Goal: Task Accomplishment & Management: Use online tool/utility

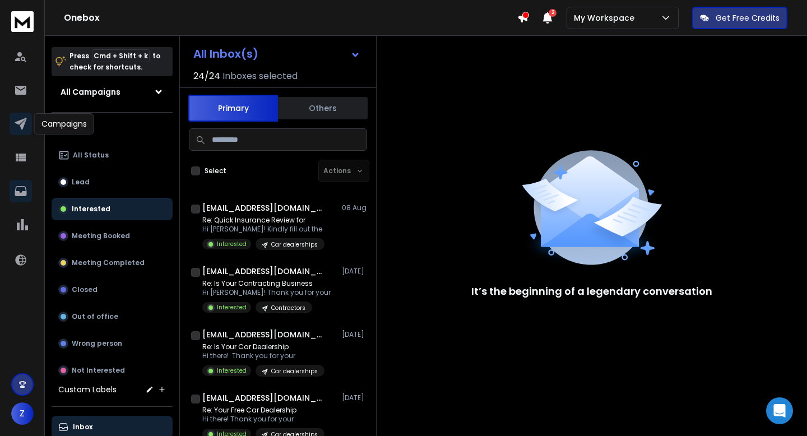
click at [20, 124] on icon at bounding box center [20, 123] width 13 height 13
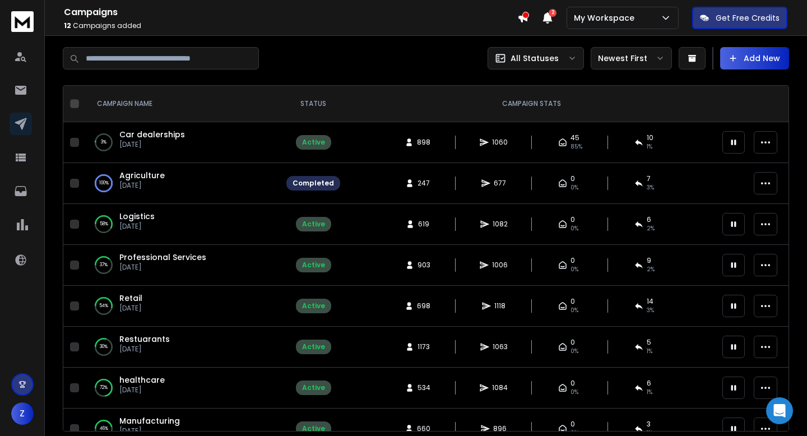
click at [215, 141] on div "3 % Car dealerships [DATE]" at bounding box center [182, 142] width 174 height 27
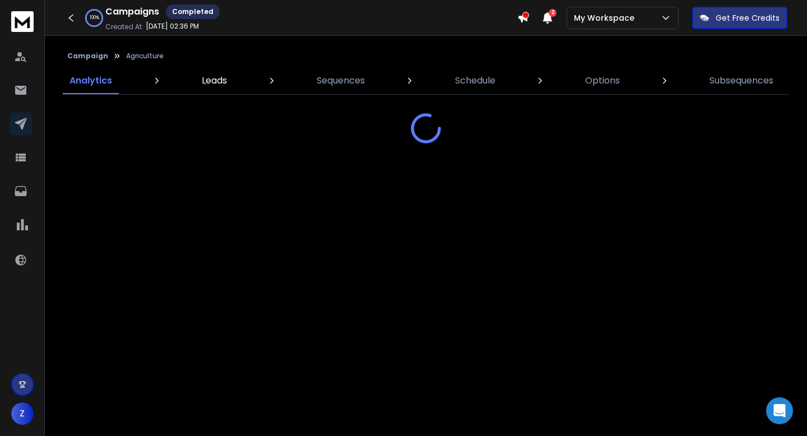
click at [217, 77] on p "Leads" at bounding box center [214, 80] width 25 height 13
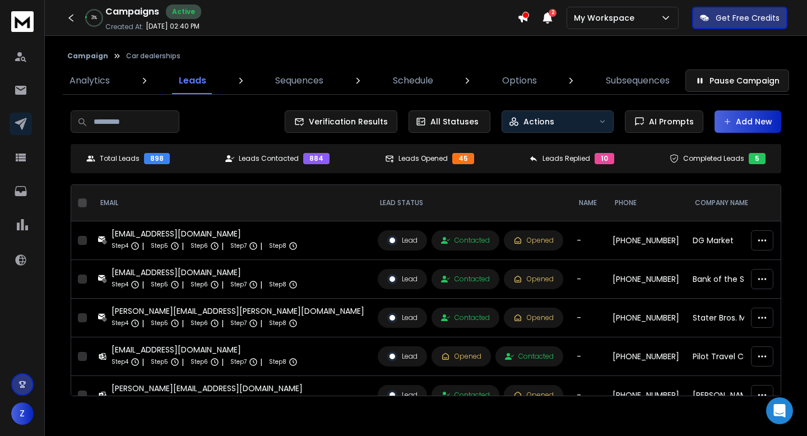
click at [583, 124] on div "Actions" at bounding box center [551, 121] width 85 height 11
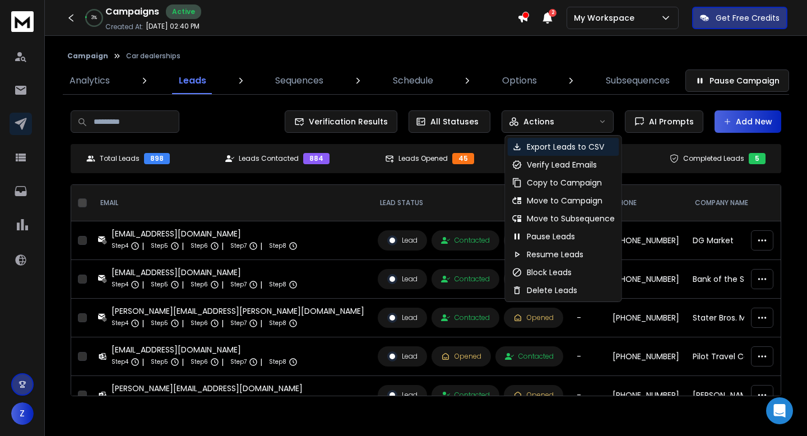
click at [579, 143] on p "Export Leads to CSV" at bounding box center [565, 146] width 77 height 11
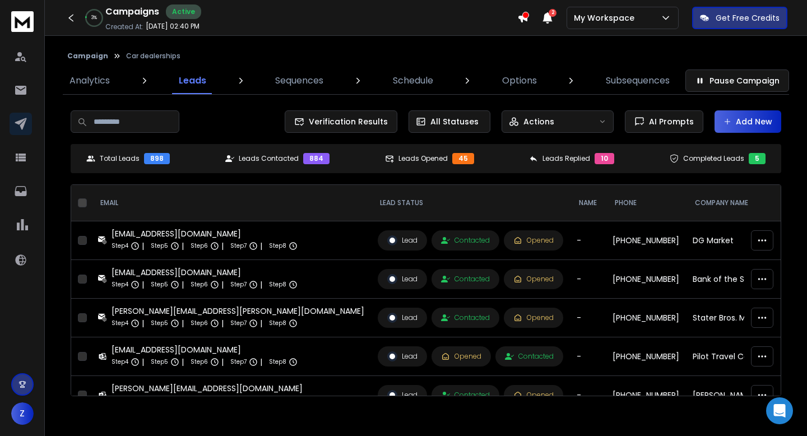
click at [23, 121] on icon at bounding box center [21, 124] width 12 height 12
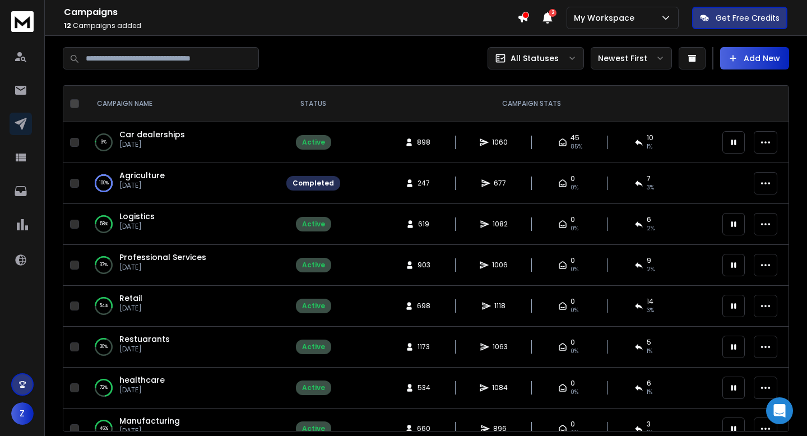
click at [170, 187] on div "100 % Agriculture [DATE]" at bounding box center [182, 183] width 174 height 27
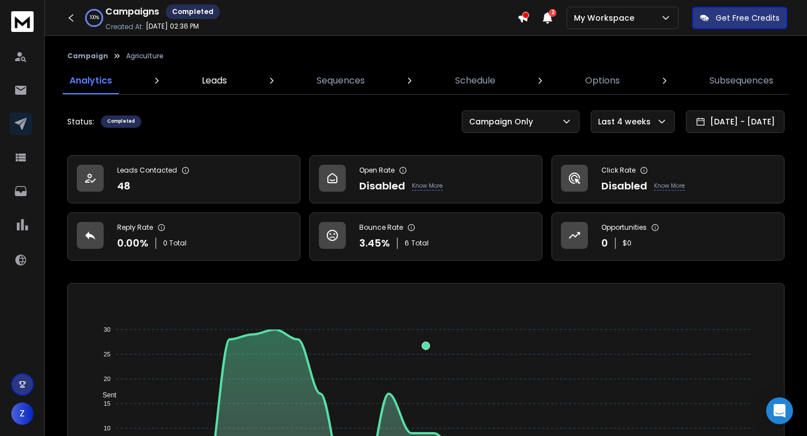
click at [206, 84] on p "Leads" at bounding box center [214, 80] width 25 height 13
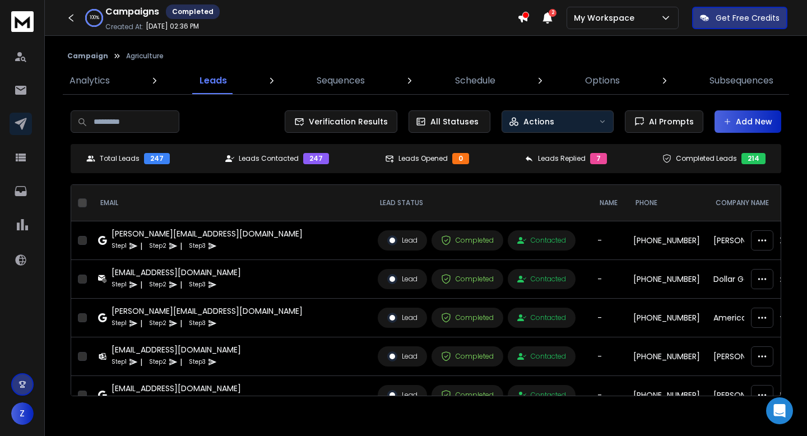
click at [557, 123] on div "Actions" at bounding box center [551, 121] width 85 height 11
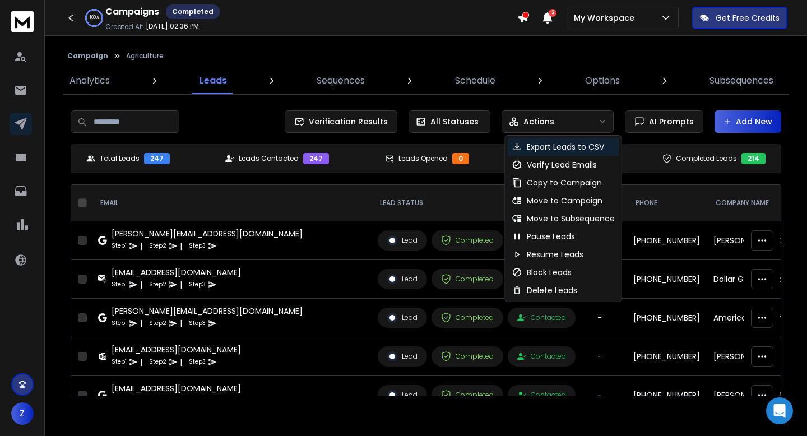
click at [554, 144] on p "Export Leads to CSV" at bounding box center [565, 146] width 77 height 11
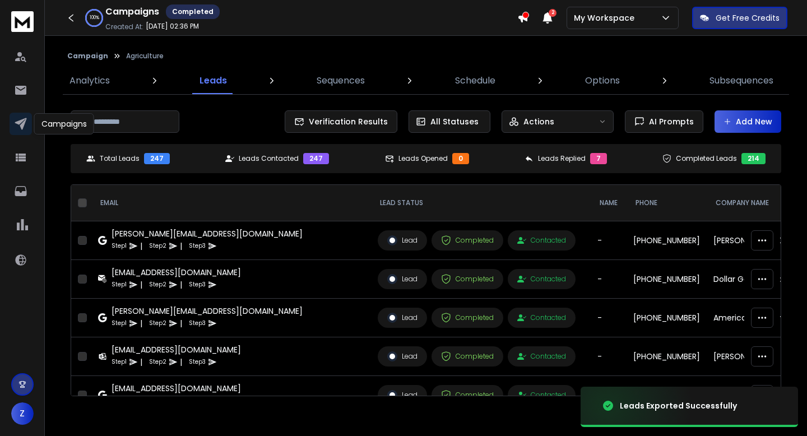
click at [15, 119] on icon at bounding box center [20, 123] width 13 height 13
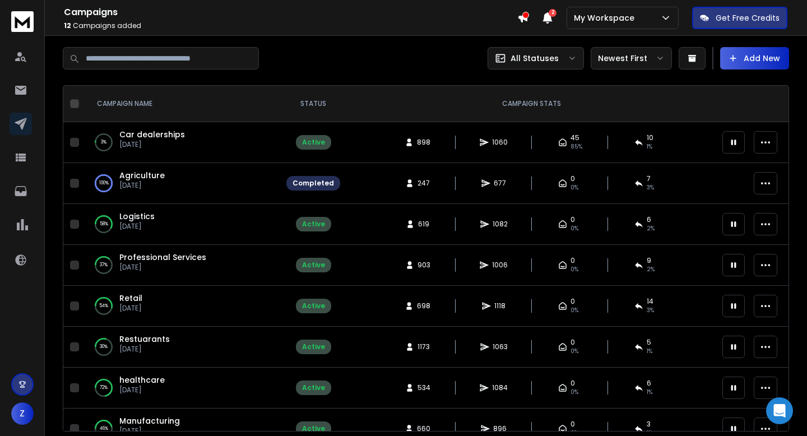
click at [153, 219] on h1 "Logistics" at bounding box center [136, 216] width 35 height 11
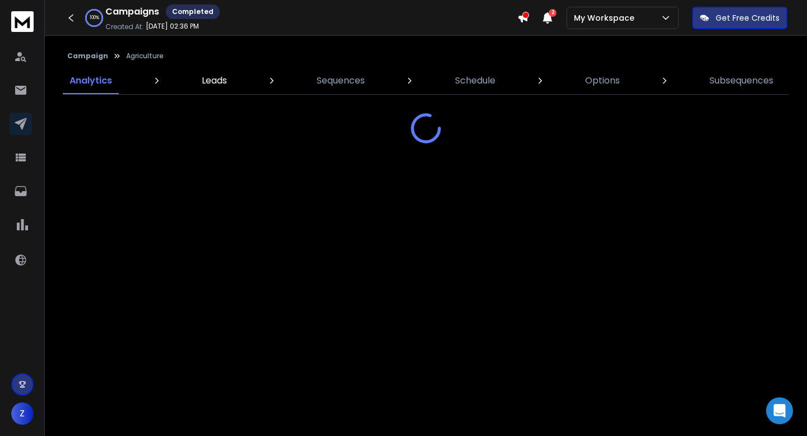
click at [213, 77] on p "Leads" at bounding box center [214, 80] width 25 height 13
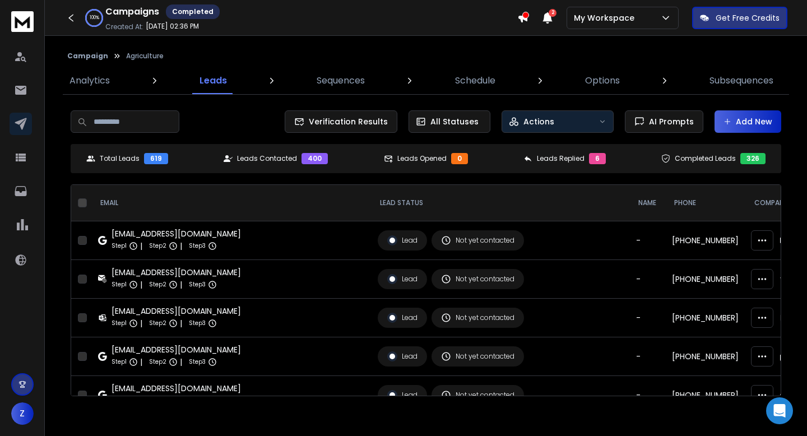
click at [557, 125] on div "Actions" at bounding box center [551, 121] width 85 height 11
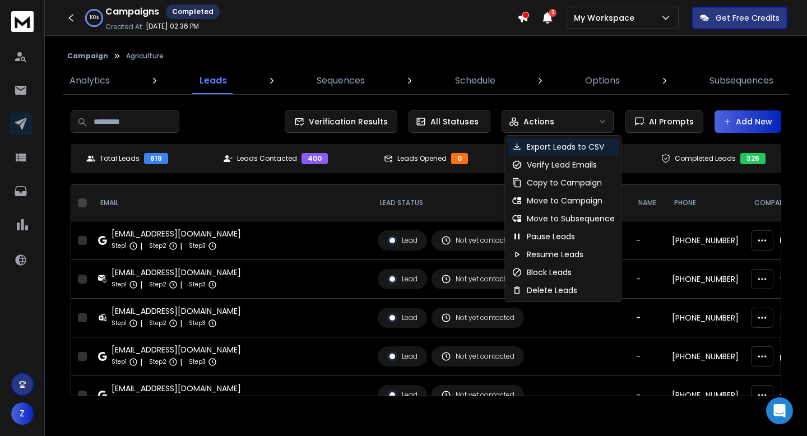
click at [550, 147] on p "Export Leads to CSV" at bounding box center [565, 146] width 77 height 11
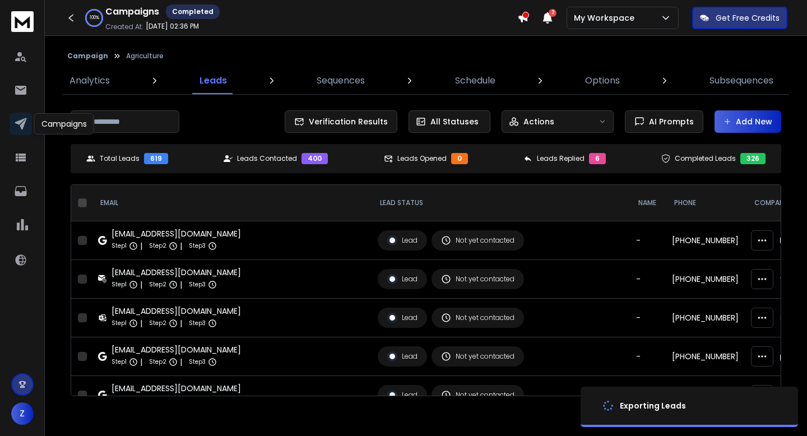
click at [20, 126] on icon at bounding box center [21, 124] width 12 height 12
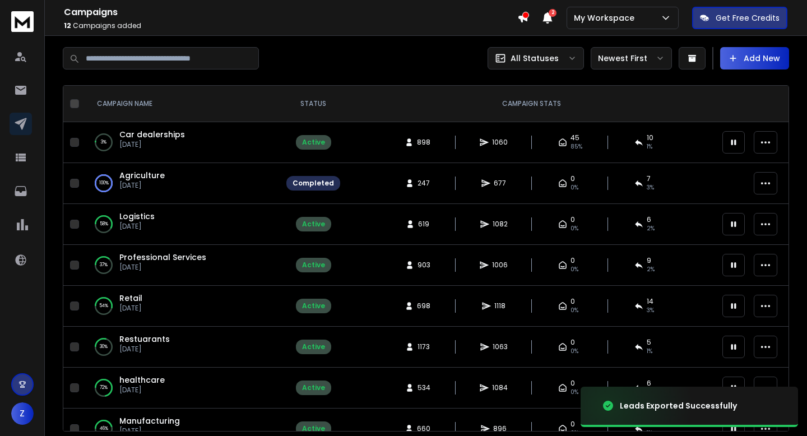
click at [186, 261] on span "Professional Services" at bounding box center [162, 257] width 87 height 11
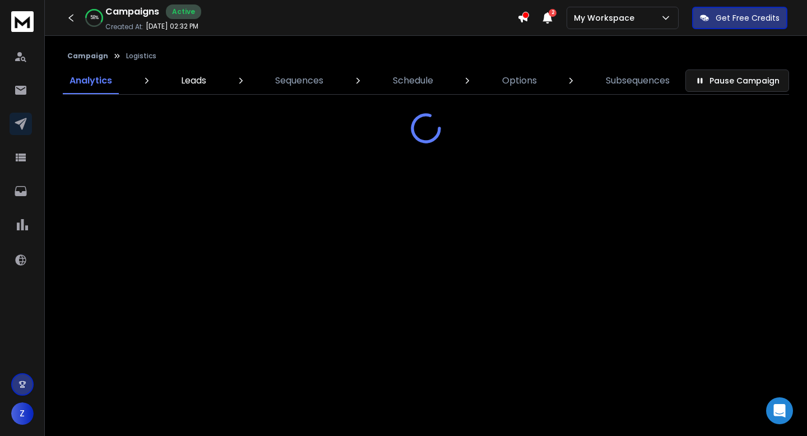
click at [189, 78] on p "Leads" at bounding box center [193, 80] width 25 height 13
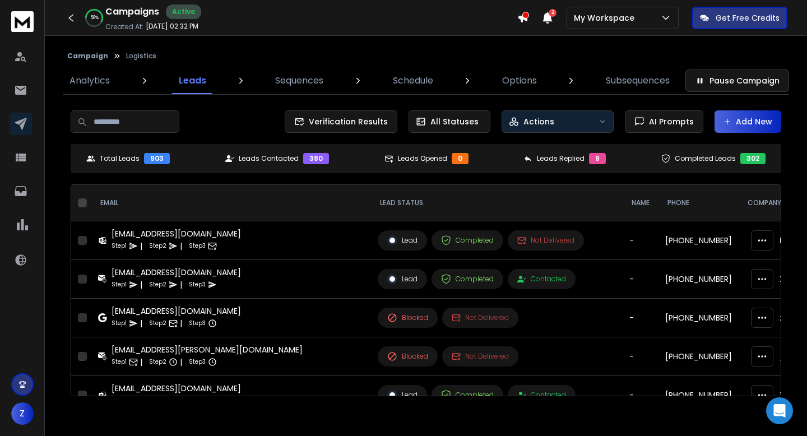
click at [544, 122] on p "Actions" at bounding box center [539, 121] width 31 height 11
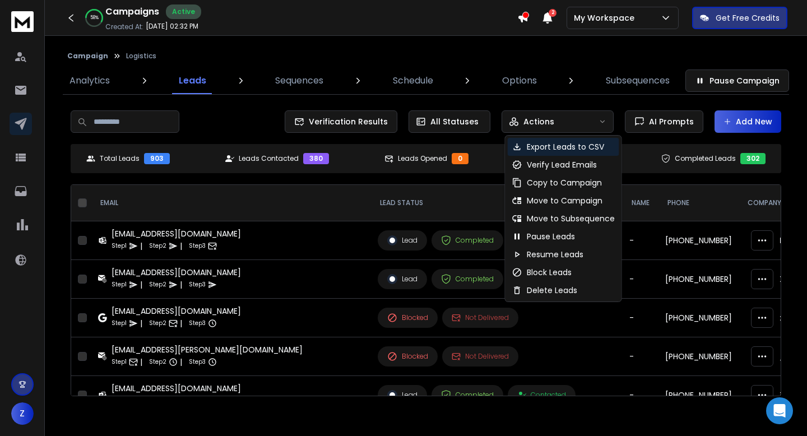
click at [545, 143] on p "Export Leads to CSV" at bounding box center [565, 146] width 77 height 11
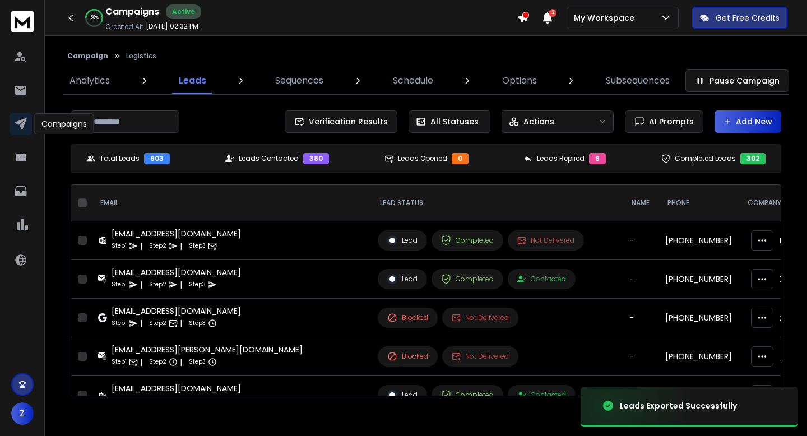
click at [22, 122] on icon at bounding box center [20, 123] width 13 height 13
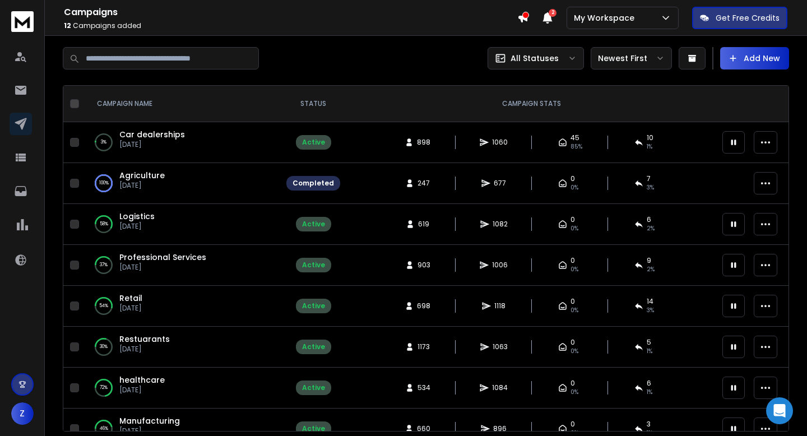
click at [142, 298] on h1 "Retail" at bounding box center [130, 298] width 23 height 11
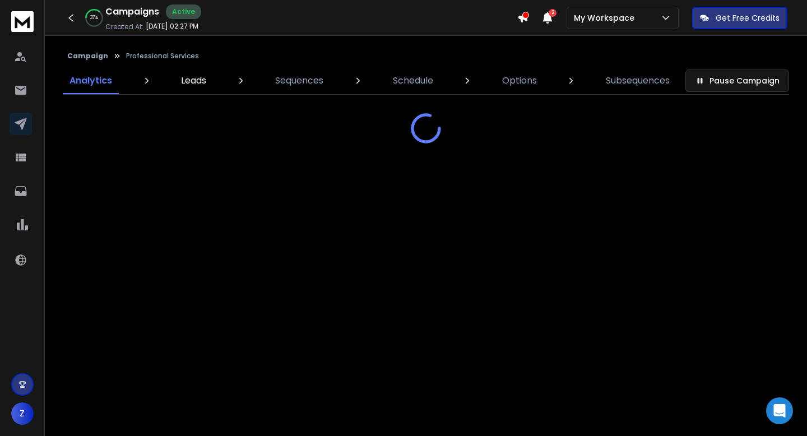
click at [189, 81] on p "Leads" at bounding box center [193, 80] width 25 height 13
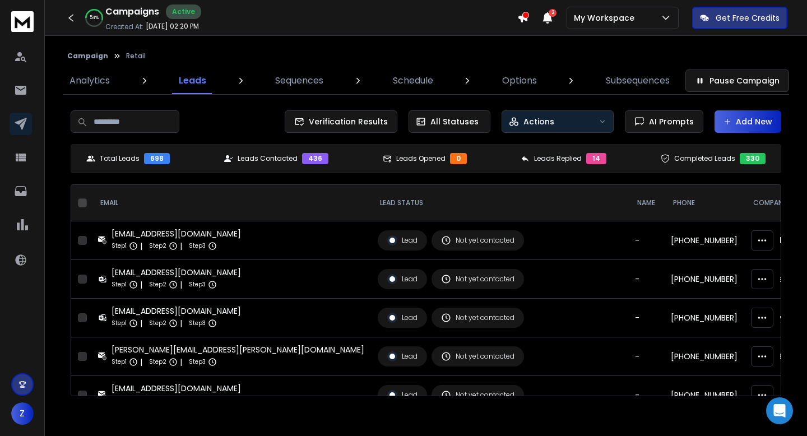
click at [547, 124] on p "Actions" at bounding box center [539, 121] width 31 height 11
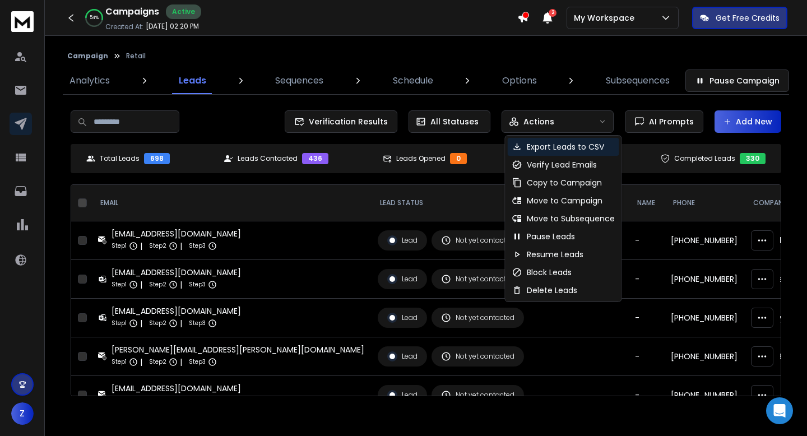
click at [543, 141] on p "Export Leads to CSV" at bounding box center [565, 146] width 77 height 11
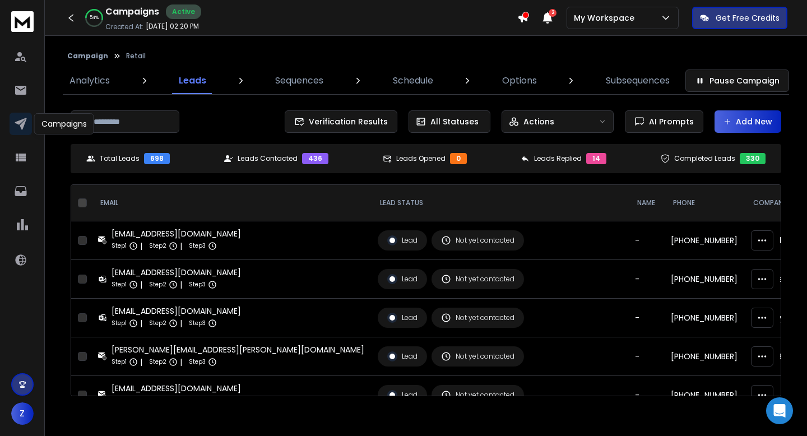
click at [25, 123] on icon at bounding box center [20, 123] width 13 height 13
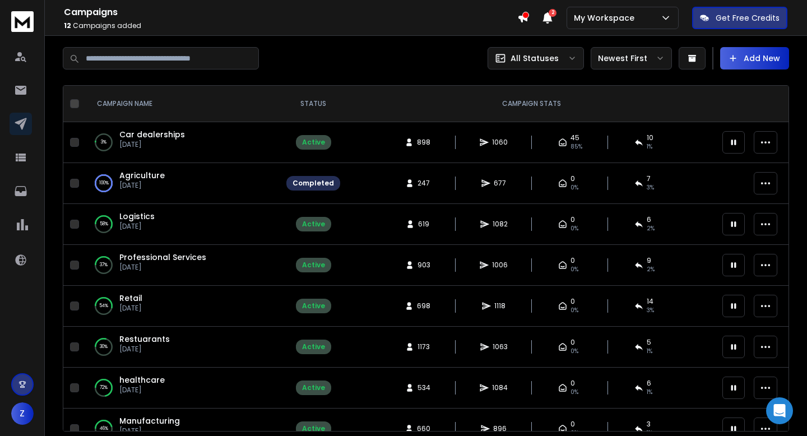
click at [167, 337] on div "30 % Restuarants [DATE]" at bounding box center [182, 347] width 174 height 27
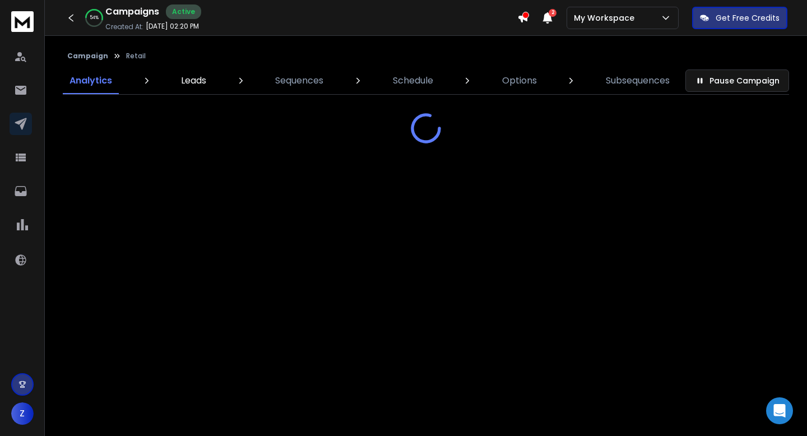
click at [196, 80] on p "Leads" at bounding box center [193, 80] width 25 height 13
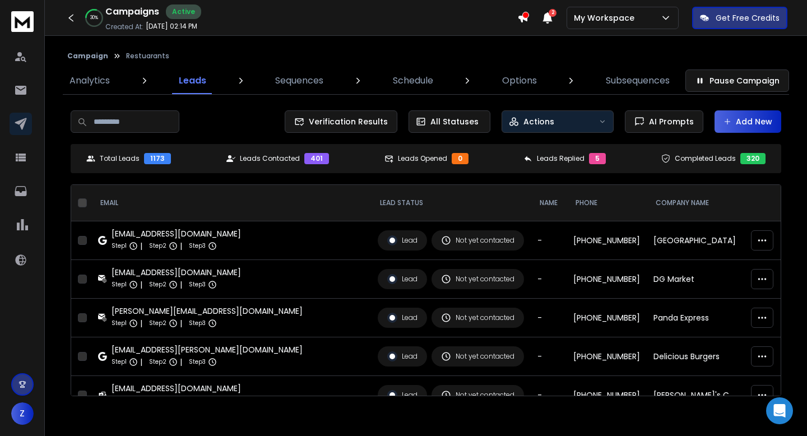
click at [579, 123] on div "Actions" at bounding box center [551, 121] width 85 height 11
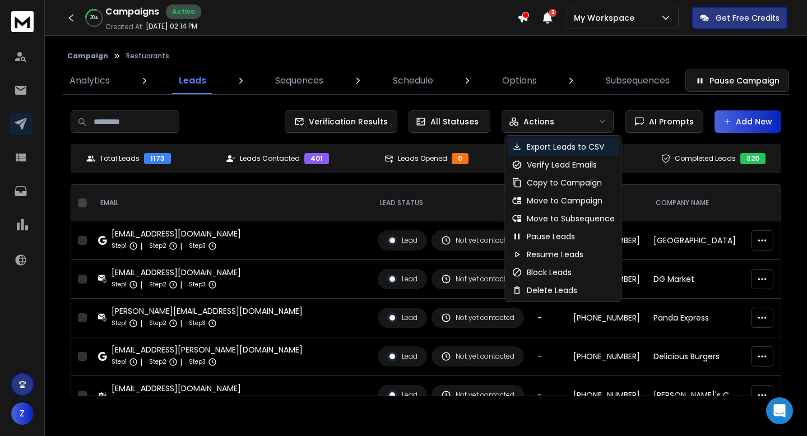
click at [558, 145] on p "Export Leads to CSV" at bounding box center [565, 146] width 77 height 11
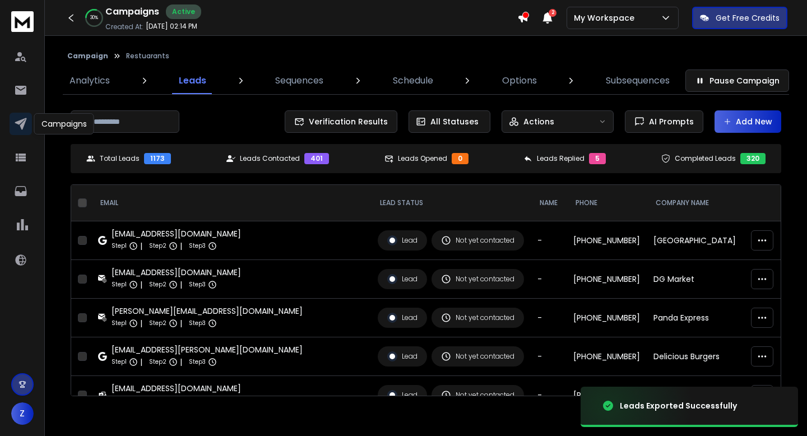
click at [21, 124] on icon at bounding box center [21, 124] width 12 height 12
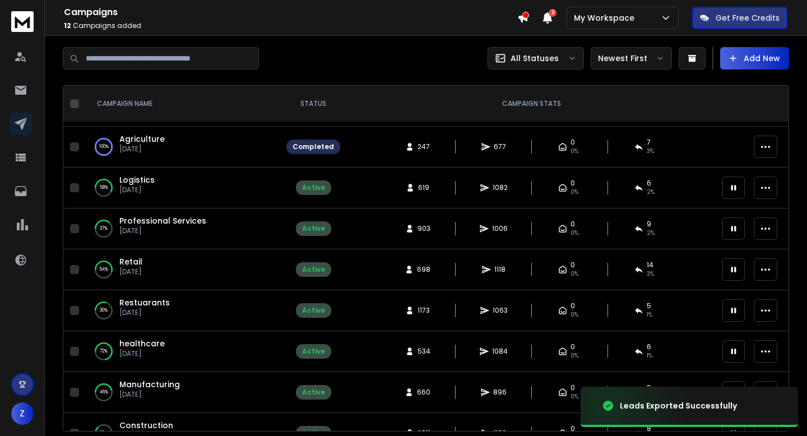
scroll to position [72, 0]
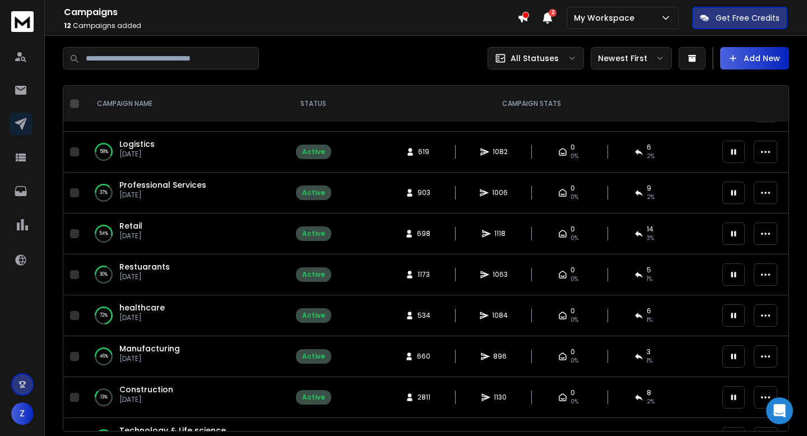
click at [153, 308] on span "healthcare" at bounding box center [141, 307] width 45 height 11
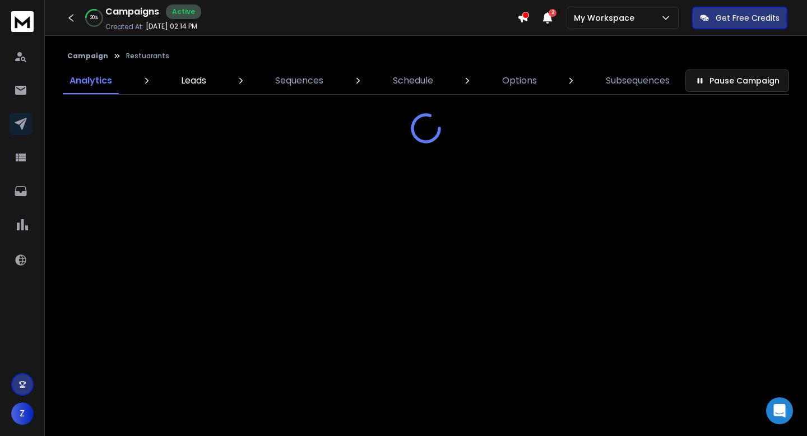
click at [198, 84] on p "Leads" at bounding box center [193, 80] width 25 height 13
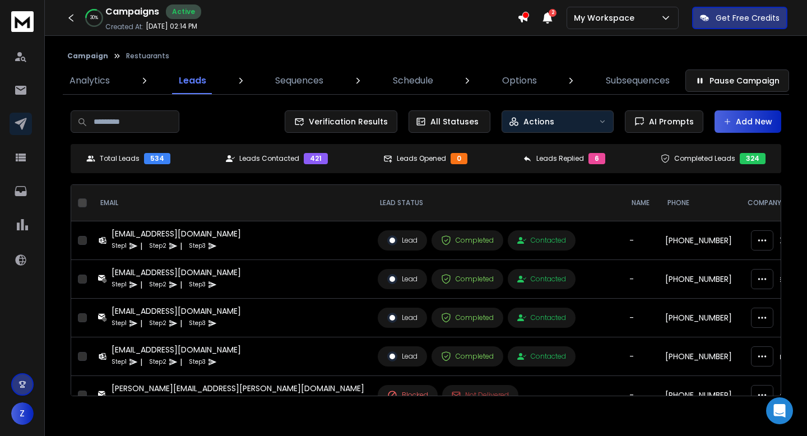
click at [556, 123] on div "Actions" at bounding box center [551, 121] width 85 height 11
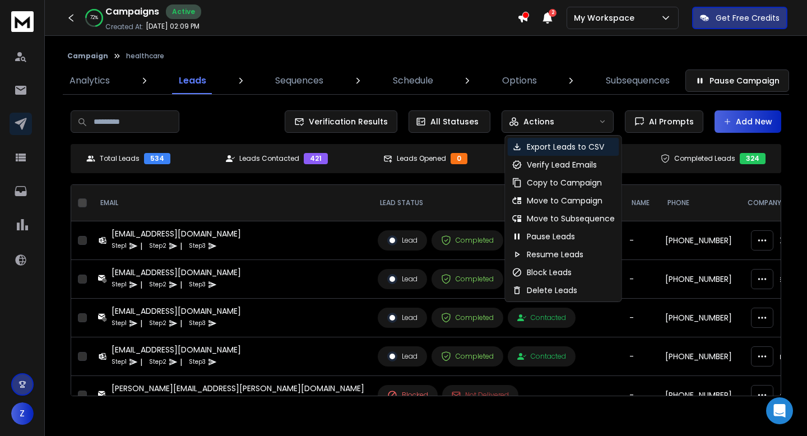
click at [548, 142] on p "Export Leads to CSV" at bounding box center [565, 146] width 77 height 11
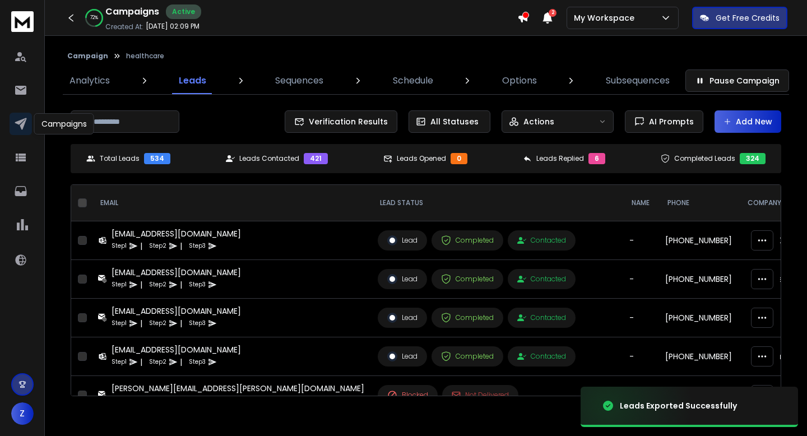
click at [21, 125] on icon at bounding box center [21, 124] width 12 height 12
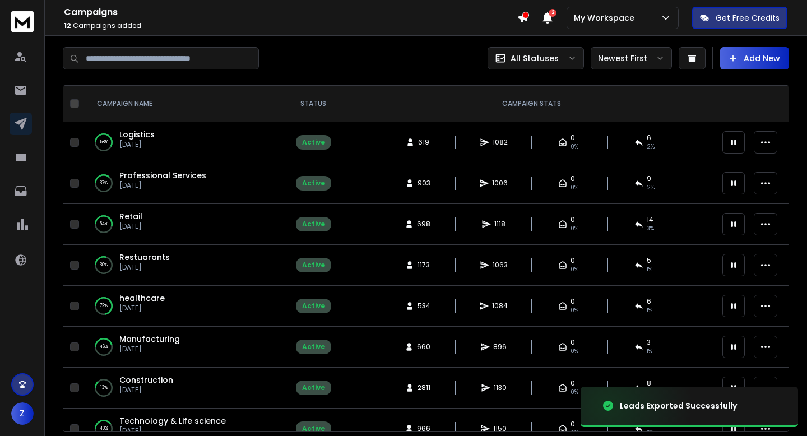
scroll to position [101, 0]
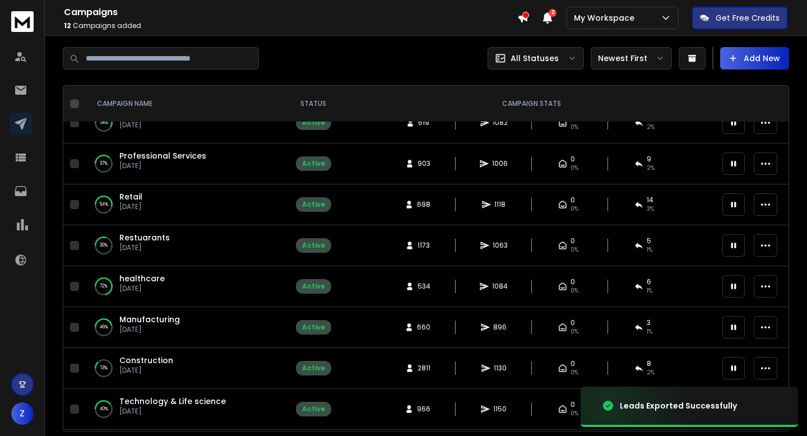
click at [157, 321] on span "Manufacturing" at bounding box center [149, 319] width 61 height 11
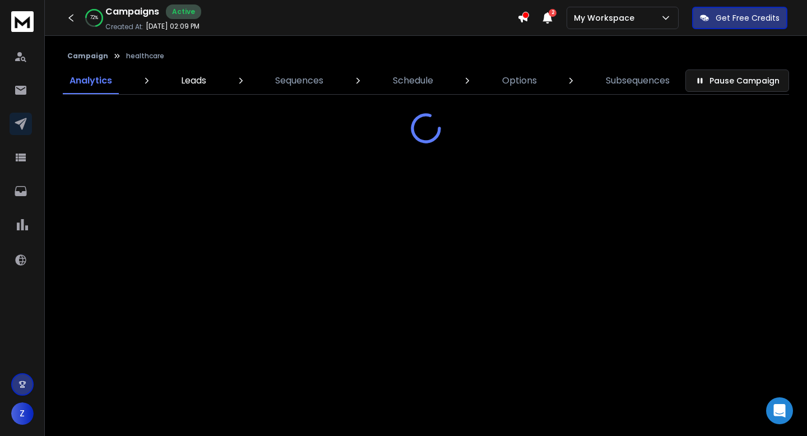
click at [190, 87] on p "Leads" at bounding box center [193, 80] width 25 height 13
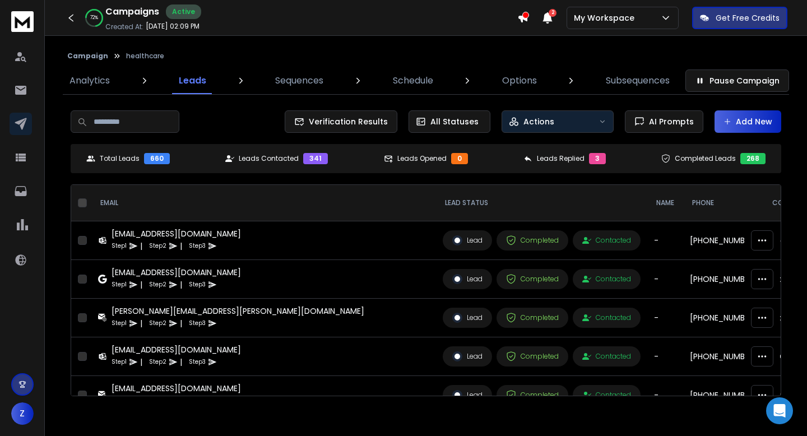
click at [572, 123] on div "Actions" at bounding box center [551, 121] width 85 height 11
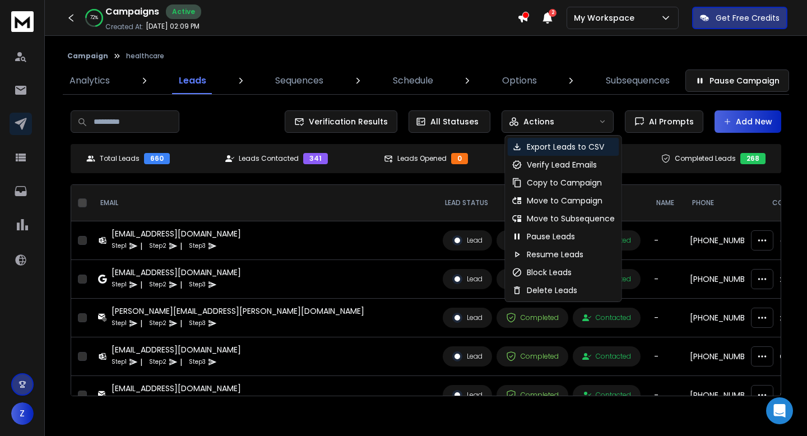
click at [545, 146] on p "Export Leads to CSV" at bounding box center [565, 146] width 77 height 11
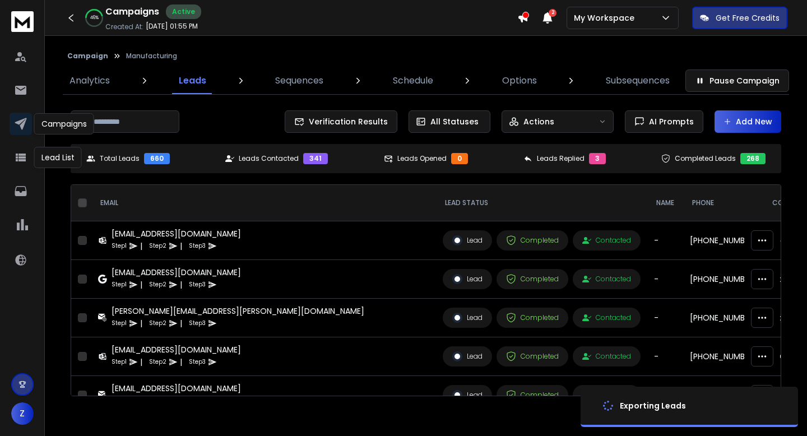
click at [21, 125] on icon at bounding box center [21, 124] width 12 height 12
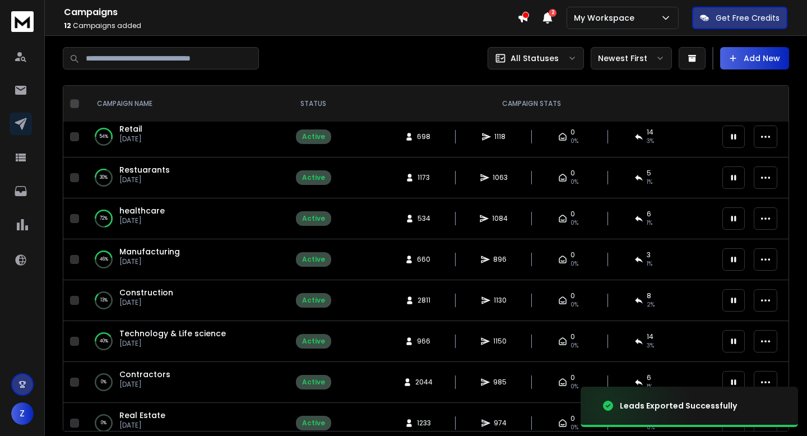
scroll to position [178, 0]
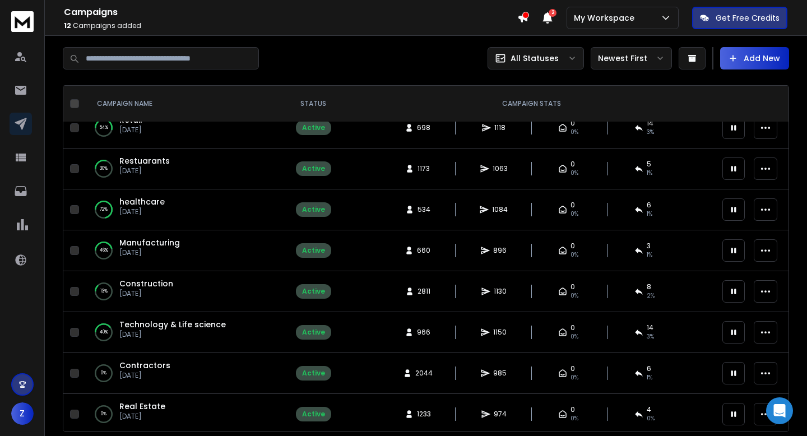
click at [155, 287] on span "Construction" at bounding box center [146, 283] width 54 height 11
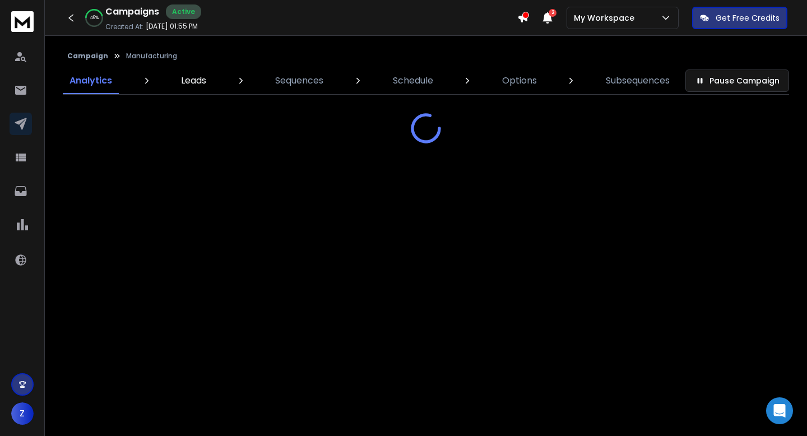
click at [192, 83] on p "Leads" at bounding box center [193, 80] width 25 height 13
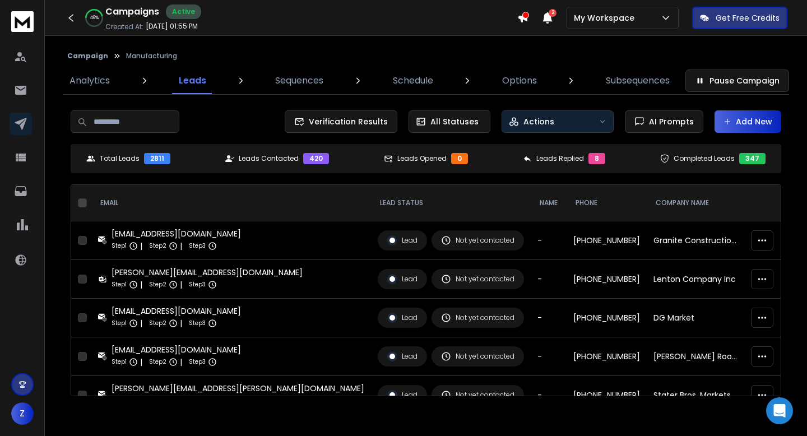
click at [543, 132] on button "Actions" at bounding box center [558, 121] width 112 height 22
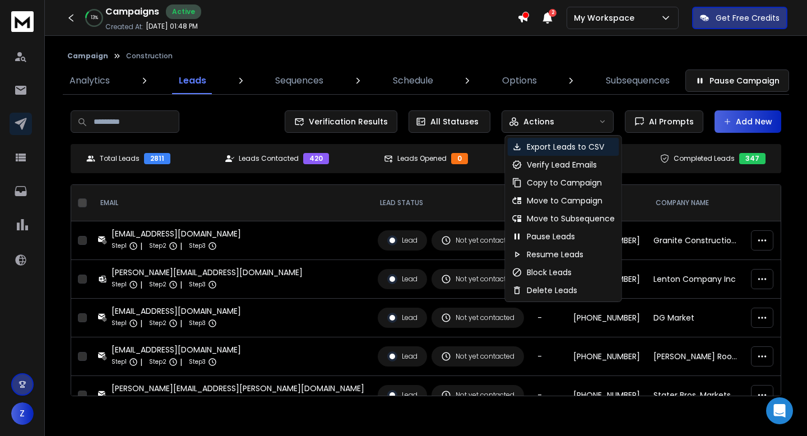
click at [534, 147] on p "Export Leads to CSV" at bounding box center [565, 146] width 77 height 11
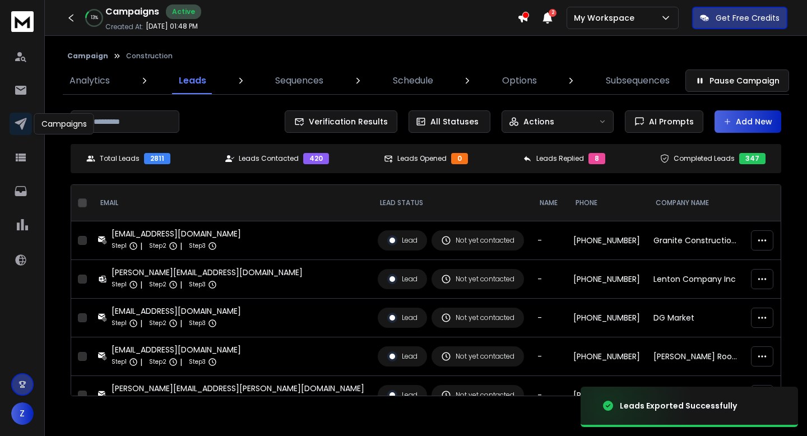
click at [27, 126] on link at bounding box center [21, 124] width 22 height 22
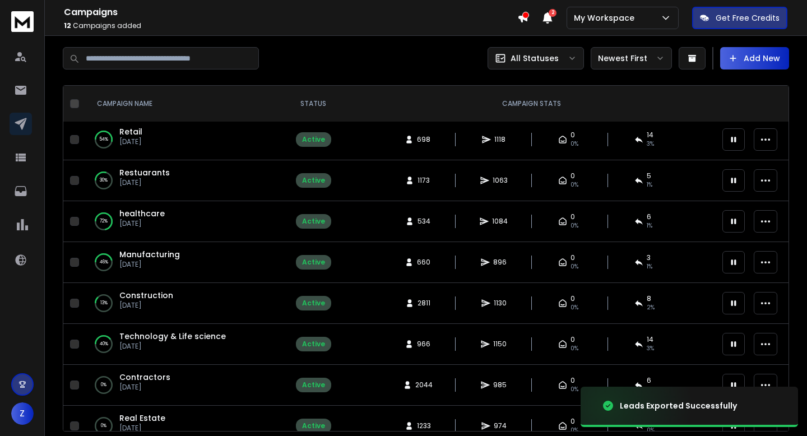
scroll to position [191, 0]
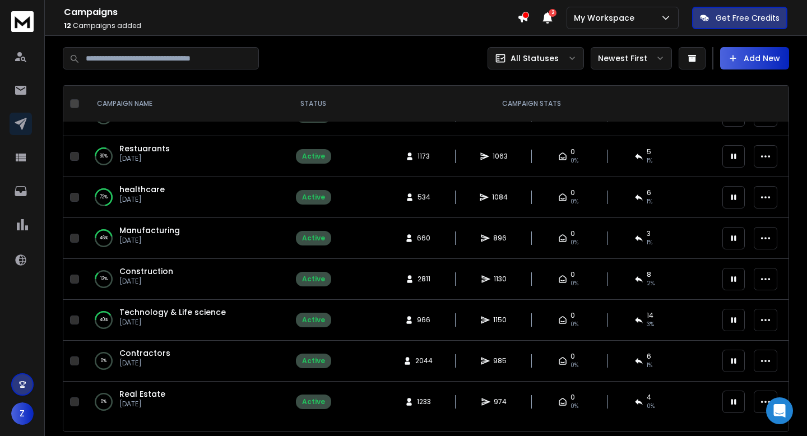
click at [167, 318] on p "[DATE]" at bounding box center [172, 322] width 107 height 9
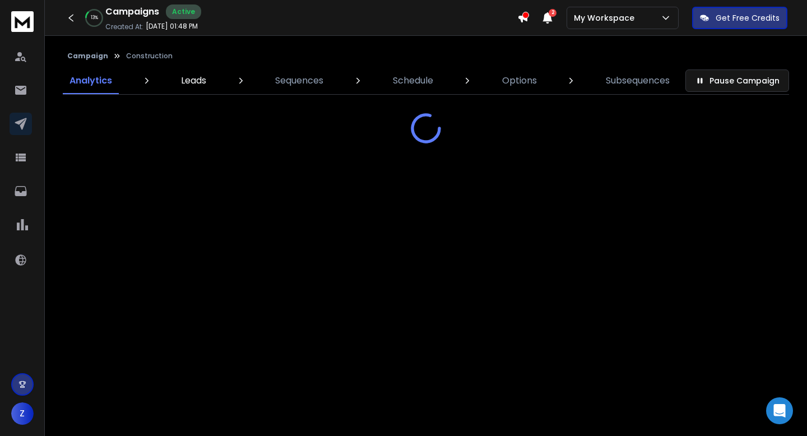
click at [196, 82] on p "Leads" at bounding box center [193, 80] width 25 height 13
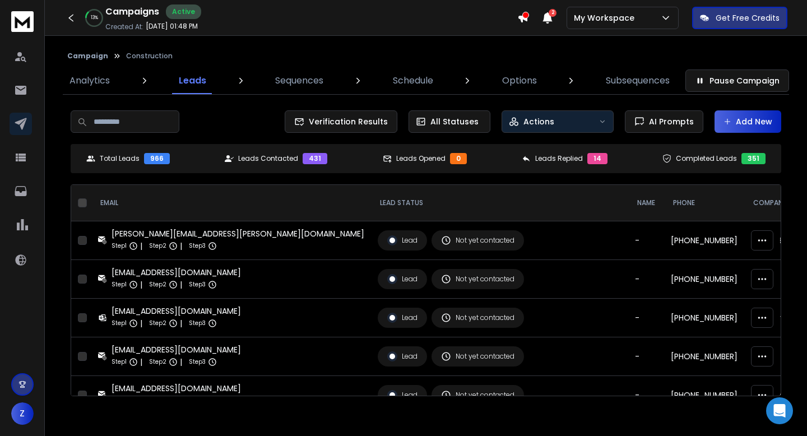
click at [545, 130] on button "Actions" at bounding box center [558, 121] width 112 height 22
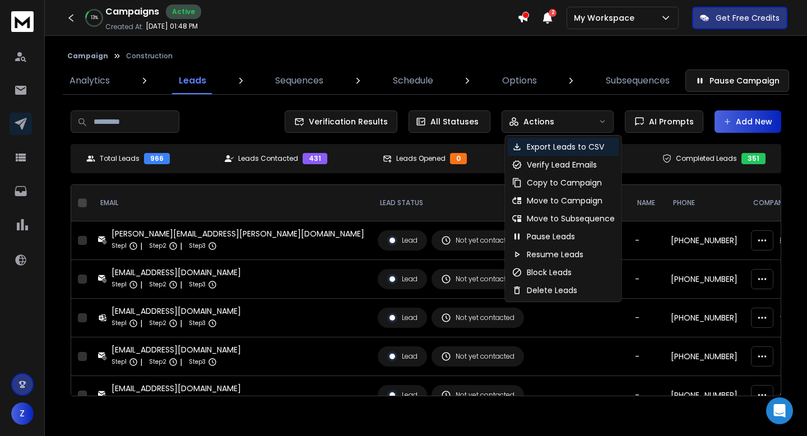
click at [533, 144] on p "Export Leads to CSV" at bounding box center [565, 146] width 77 height 11
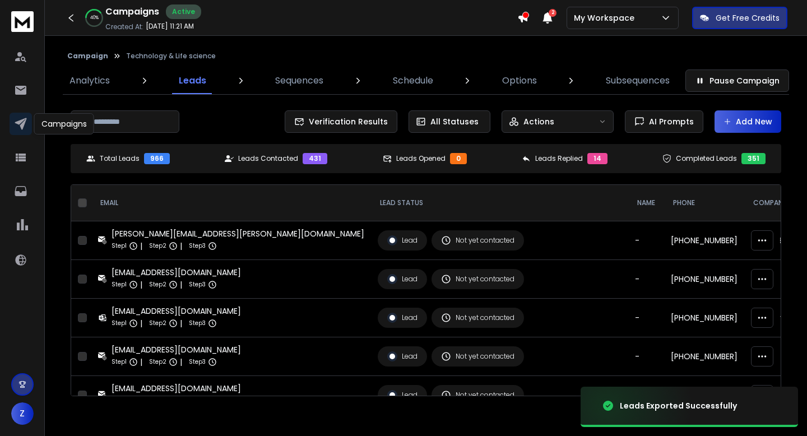
click at [18, 121] on icon at bounding box center [21, 124] width 12 height 12
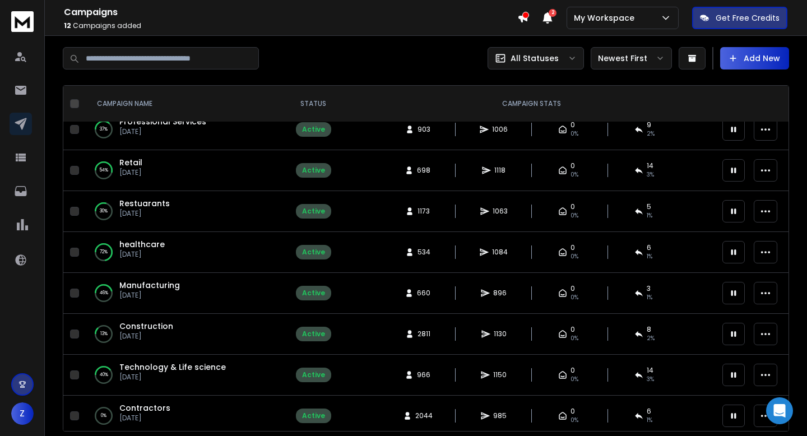
scroll to position [191, 0]
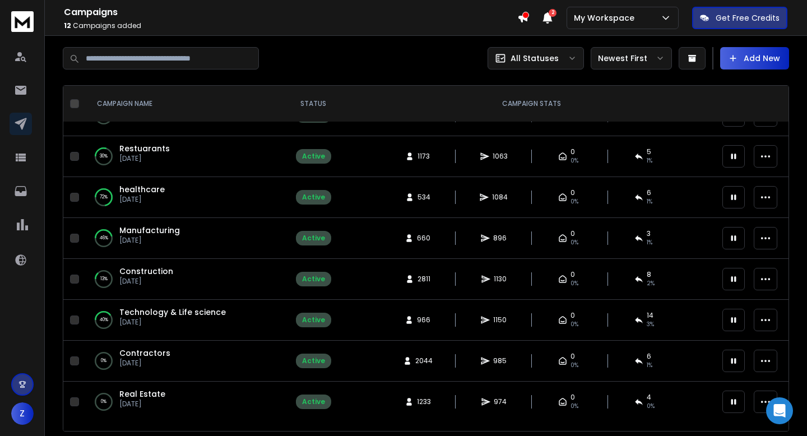
click at [147, 391] on span "Real Estate" at bounding box center [142, 394] width 46 height 11
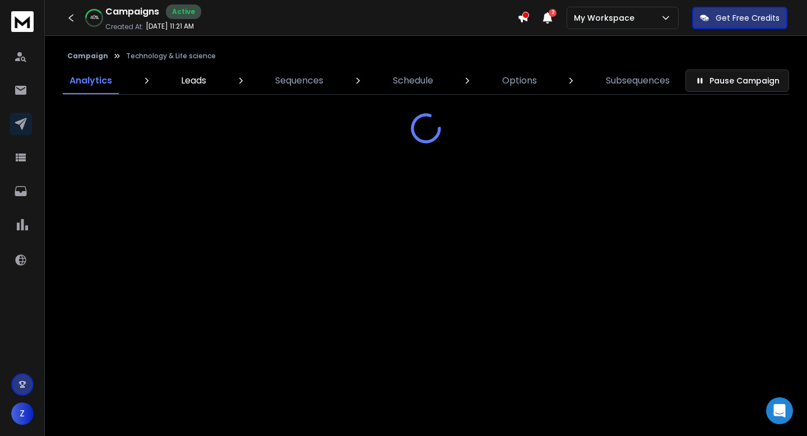
click at [188, 81] on p "Leads" at bounding box center [193, 80] width 25 height 13
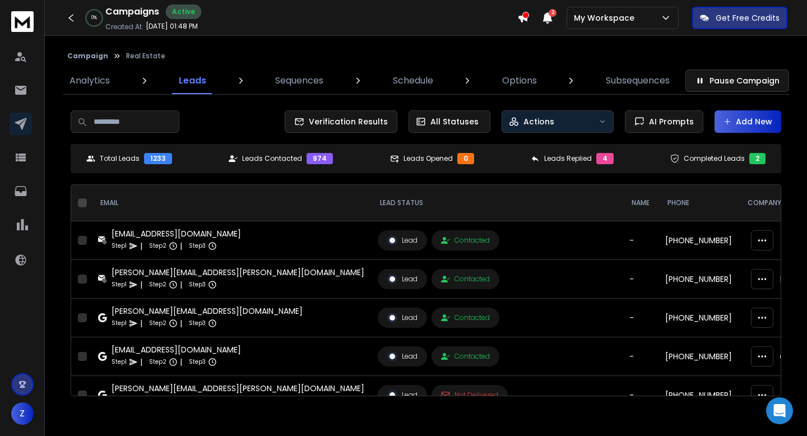
click at [579, 118] on div "Actions" at bounding box center [551, 121] width 85 height 11
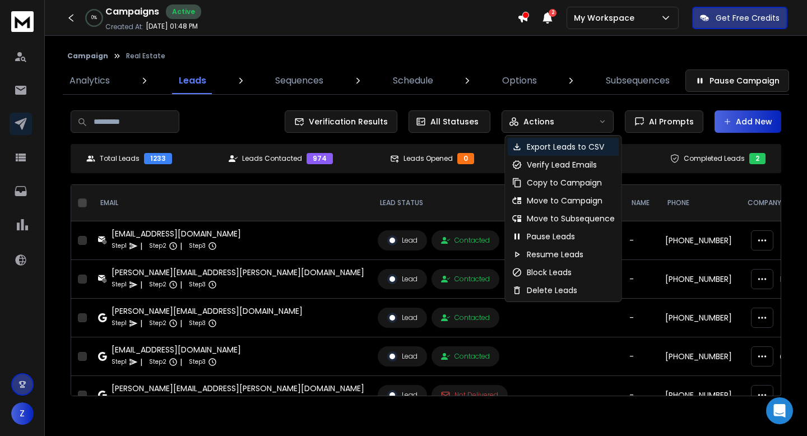
click at [567, 150] on p "Export Leads to CSV" at bounding box center [565, 146] width 77 height 11
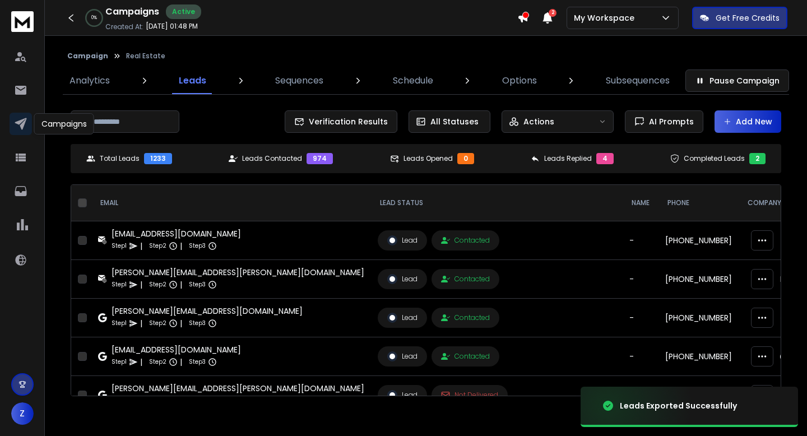
click at [20, 125] on icon at bounding box center [21, 124] width 12 height 12
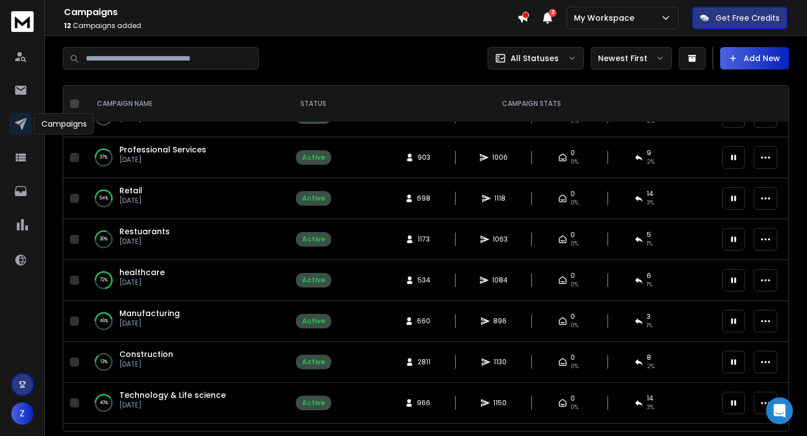
scroll to position [107, 0]
click at [175, 243] on div "30 % Restuarants [DATE]" at bounding box center [182, 239] width 174 height 27
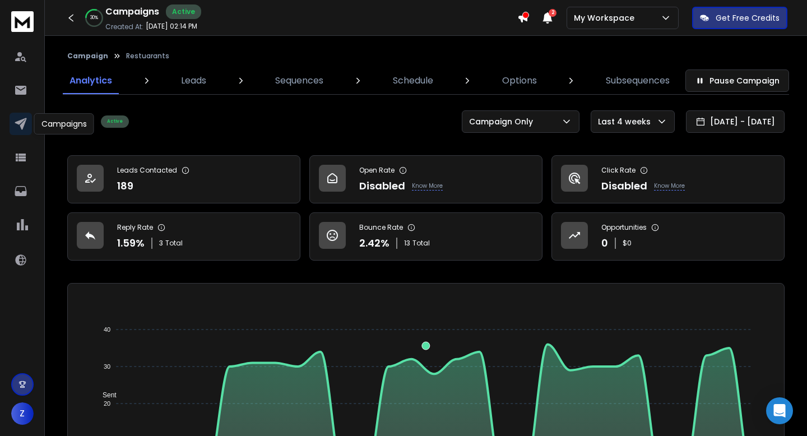
click at [15, 121] on icon at bounding box center [20, 123] width 13 height 13
